Goal: Task Accomplishment & Management: Manage account settings

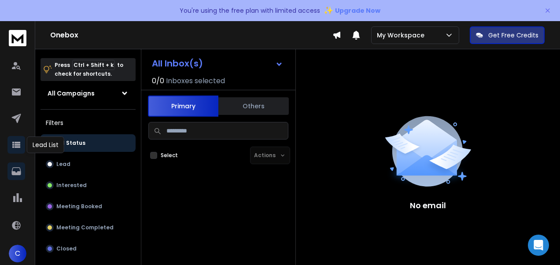
click at [9, 146] on link at bounding box center [16, 145] width 18 height 18
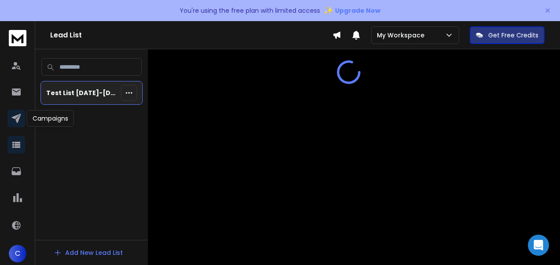
click at [19, 118] on icon at bounding box center [15, 118] width 9 height 9
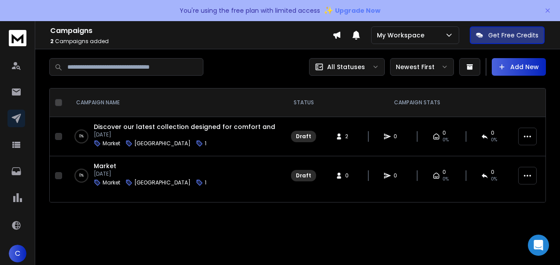
click at [435, 69] on button "Newest First" at bounding box center [422, 67] width 64 height 18
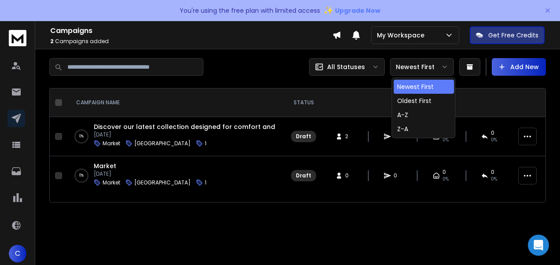
click at [437, 70] on button "Newest First" at bounding box center [422, 67] width 64 height 18
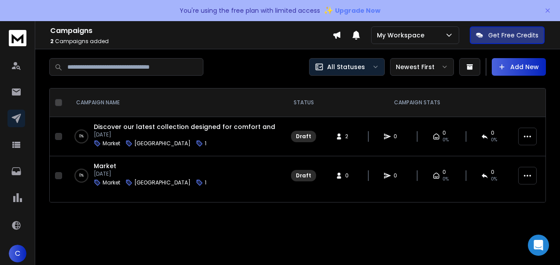
click at [372, 70] on div "All Statuses" at bounding box center [347, 66] width 64 height 9
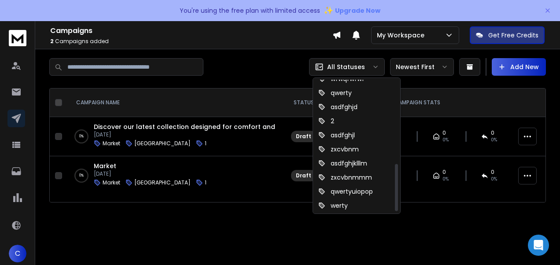
scroll to position [234, 0]
click at [288, 220] on div "You're using the free plan with limited access ✨ Upgrade Now Your warmest leads…" at bounding box center [280, 132] width 560 height 265
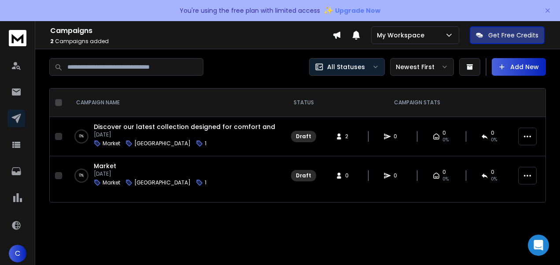
click at [361, 62] on p "All Statuses" at bounding box center [346, 66] width 38 height 9
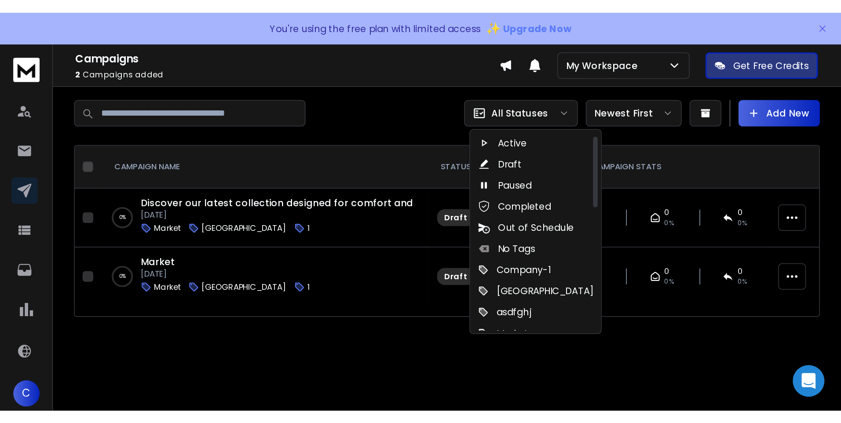
scroll to position [0, 0]
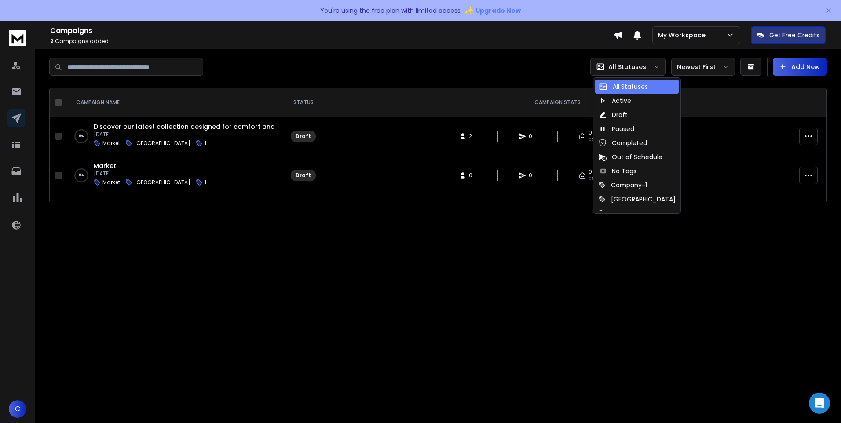
click at [490, 253] on div "You're using the free plan with limited access ✨ Upgrade Now Your warmest leads…" at bounding box center [420, 211] width 841 height 423
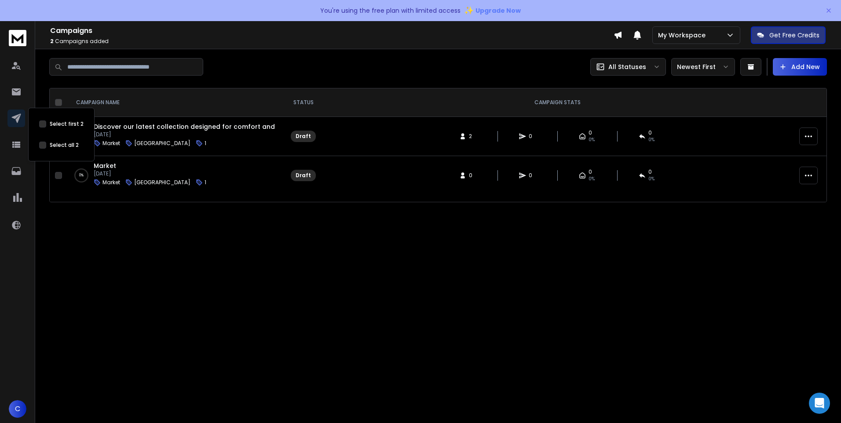
click at [58, 101] on button "Select first 2" at bounding box center [58, 102] width 7 height 7
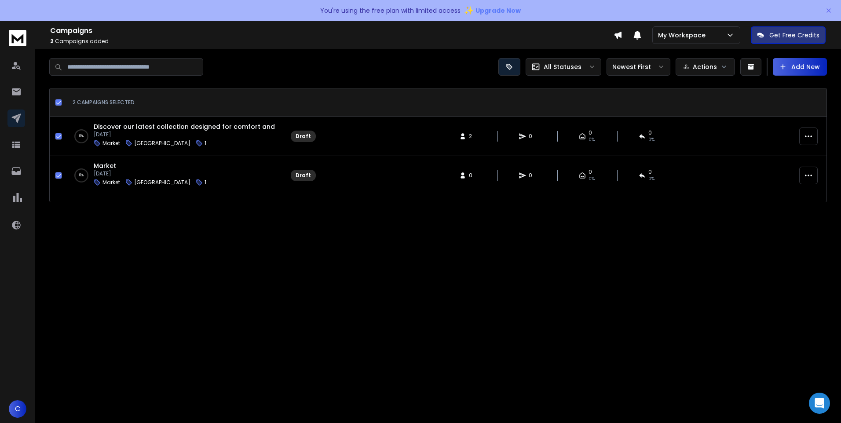
click at [521, 65] on button at bounding box center [510, 67] width 22 height 18
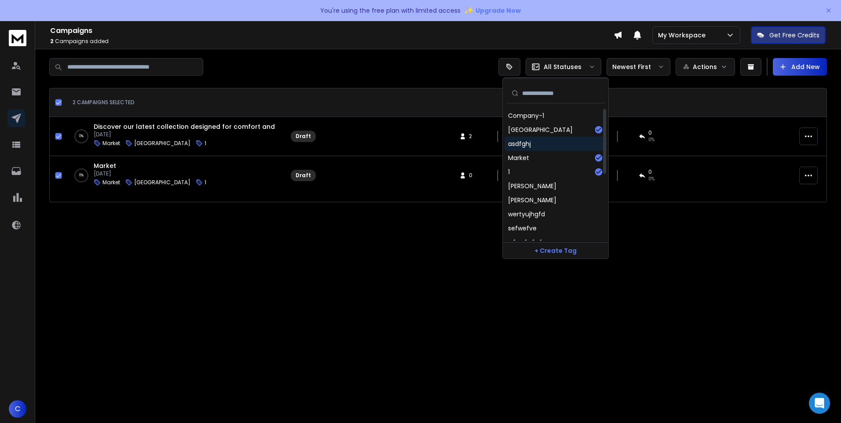
click at [534, 144] on div "asdfghj" at bounding box center [555, 143] width 95 height 9
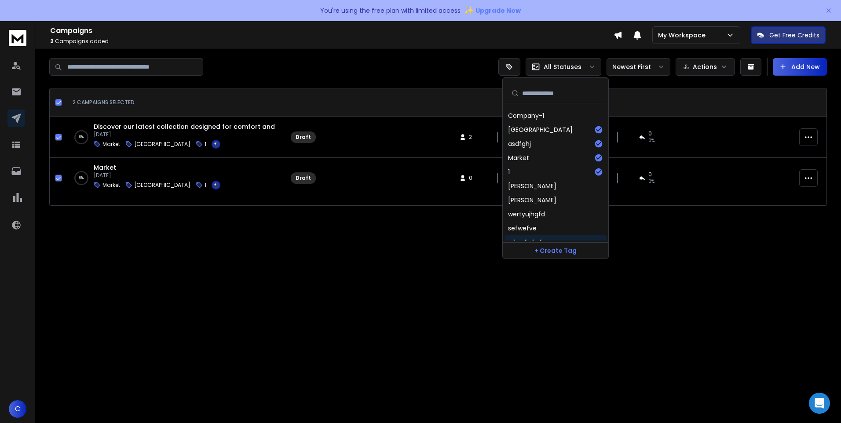
click at [464, 263] on div "You're using the free plan with limited access ✨ Upgrade Now Your warmest leads…" at bounding box center [420, 211] width 841 height 423
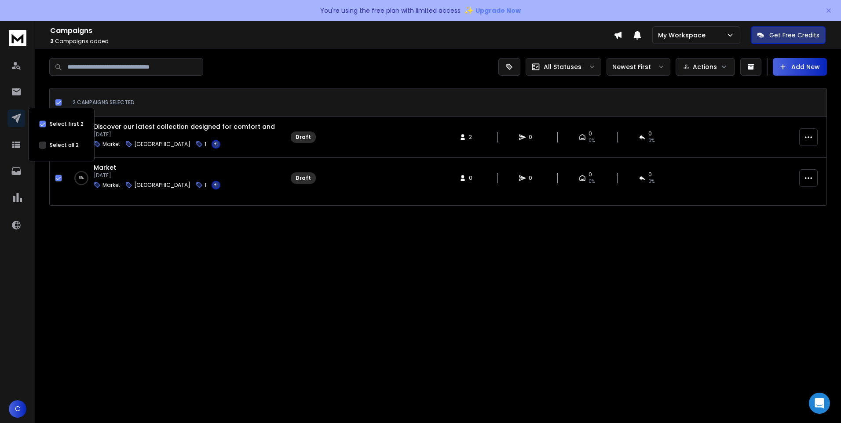
click at [61, 102] on button "Select first 2" at bounding box center [58, 102] width 7 height 7
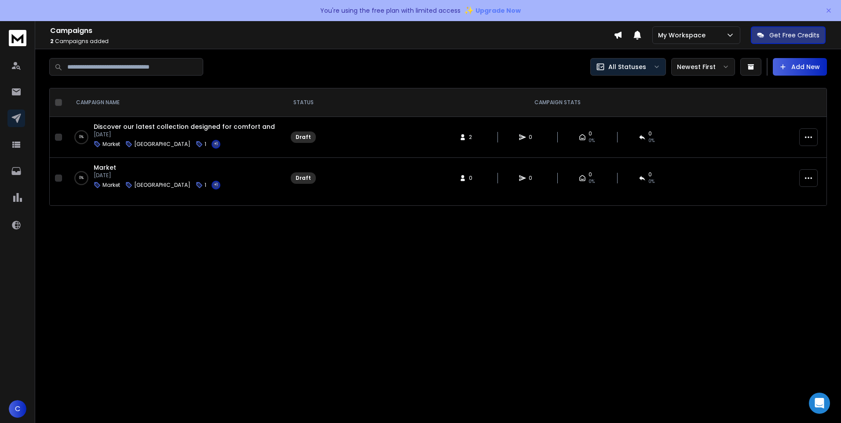
click at [559, 67] on p "All Statuses" at bounding box center [628, 66] width 38 height 9
